Goal: Task Accomplishment & Management: Use online tool/utility

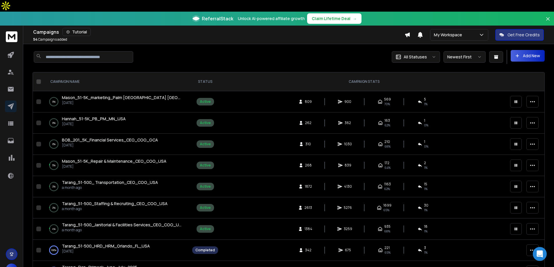
click at [548, 16] on icon "Close banner" at bounding box center [548, 18] width 5 height 5
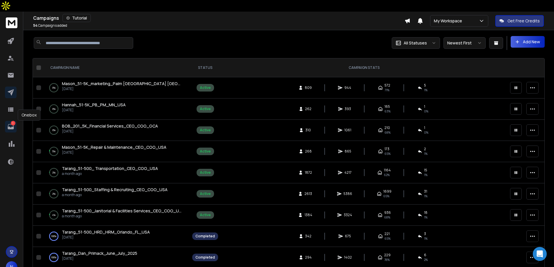
click at [7, 123] on icon at bounding box center [10, 126] width 7 height 7
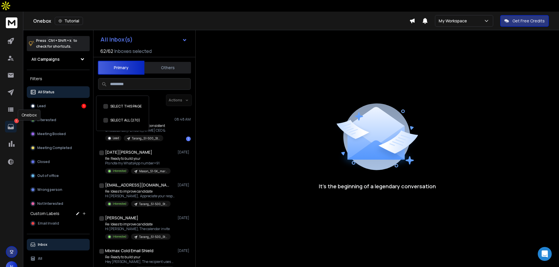
click at [131, 111] on div "SELECT THIS PAGE" at bounding box center [122, 107] width 38 height 12
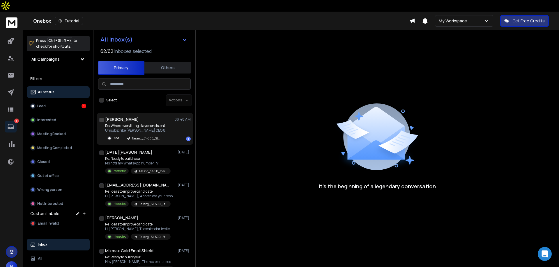
click at [156, 117] on div "[PERSON_NAME] 08:48 AM" at bounding box center [148, 120] width 86 height 6
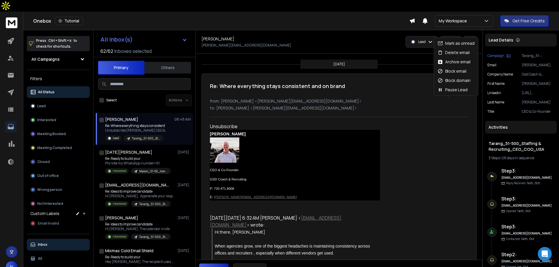
click at [474, 36] on button "button" at bounding box center [470, 42] width 13 height 12
click at [458, 70] on div "Block email" at bounding box center [451, 71] width 29 height 6
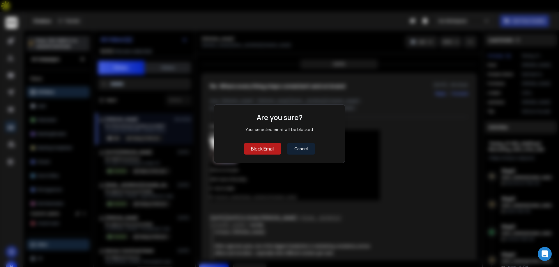
click at [267, 145] on button "Block Email" at bounding box center [262, 149] width 37 height 12
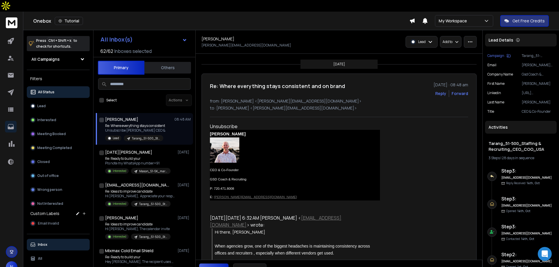
click at [426, 36] on div "Lead" at bounding box center [421, 41] width 31 height 11
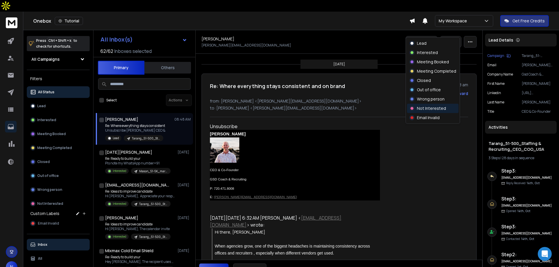
click at [434, 104] on div "Not Interested" at bounding box center [433, 108] width 52 height 9
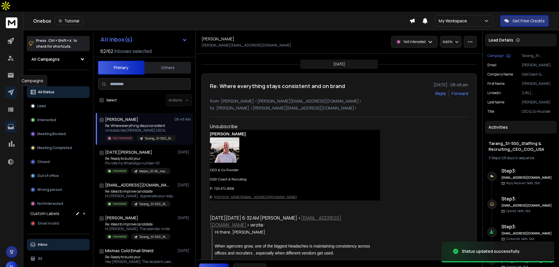
click at [7, 89] on icon at bounding box center [10, 92] width 7 height 7
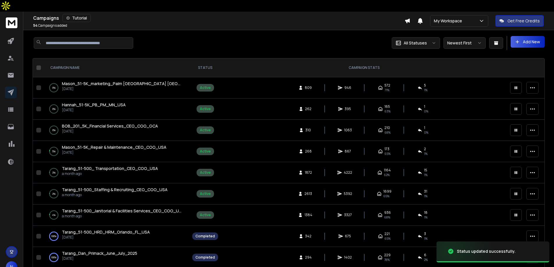
click at [9, 203] on div "N" at bounding box center [11, 145] width 23 height 267
